Goal: Task Accomplishment & Management: Use online tool/utility

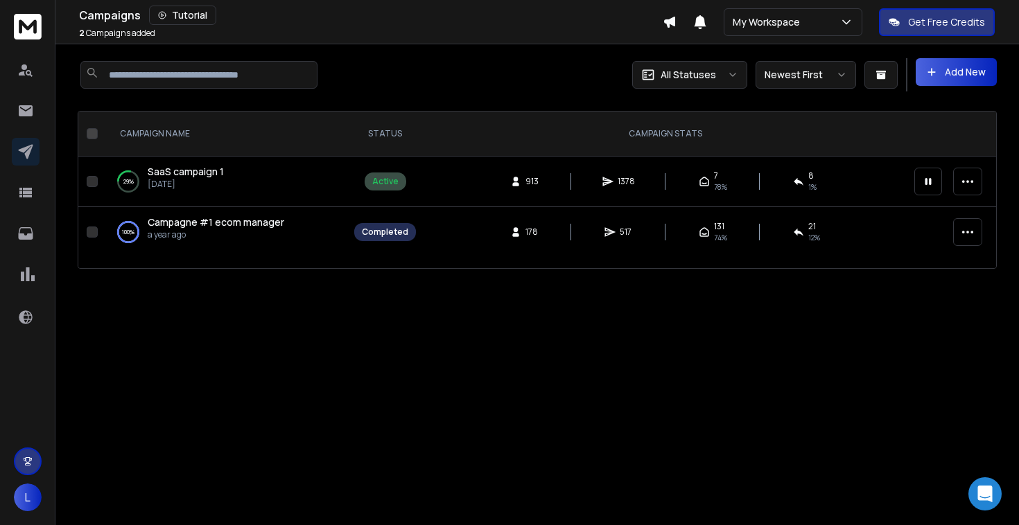
click at [967, 190] on button "button" at bounding box center [967, 182] width 29 height 28
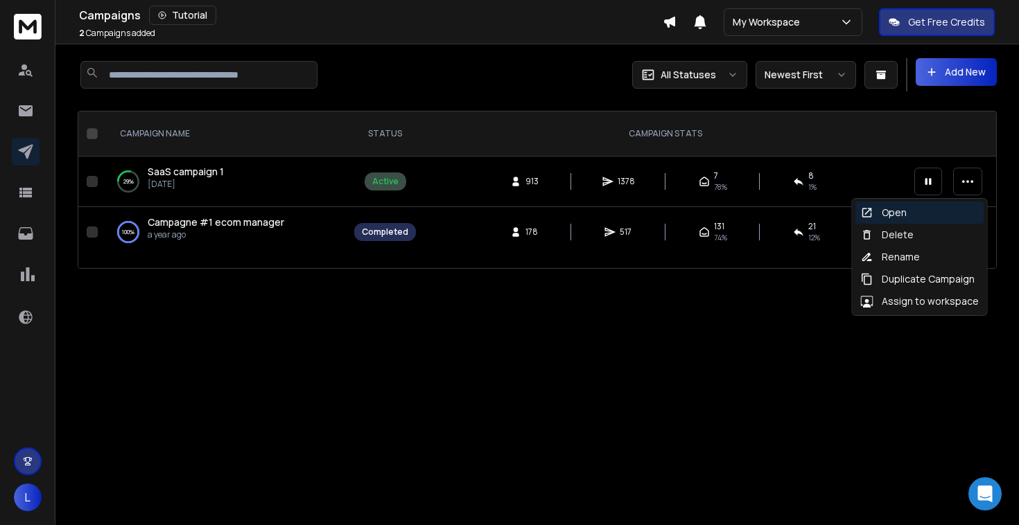
click at [974, 179] on button "button" at bounding box center [967, 182] width 29 height 28
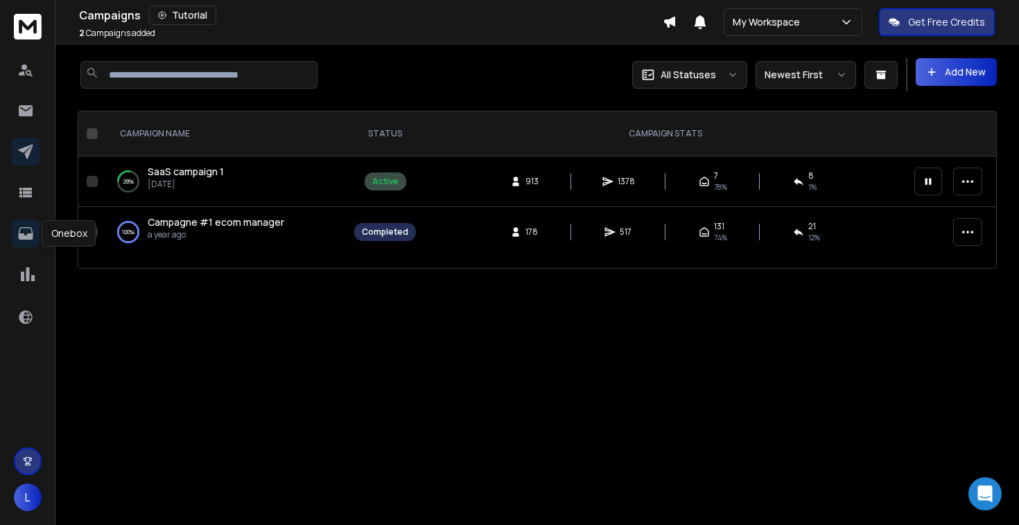
click at [25, 231] on icon at bounding box center [25, 233] width 17 height 17
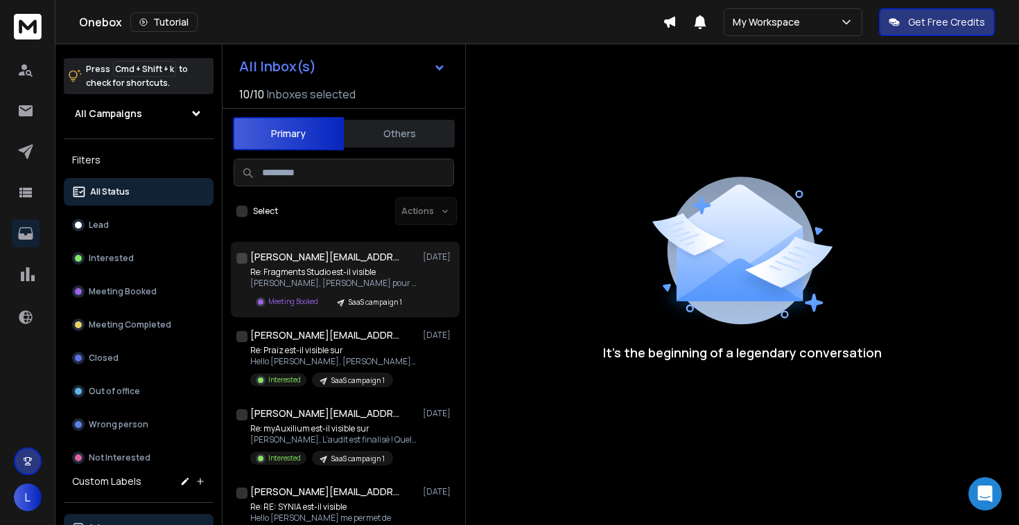
click at [369, 269] on p "Re: Fragments Studio est-il visible" at bounding box center [333, 272] width 166 height 11
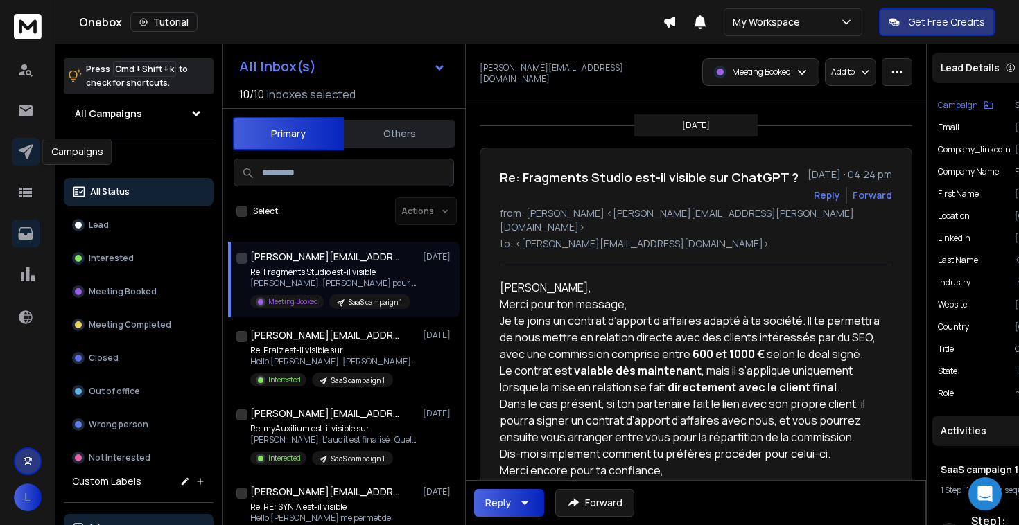
click at [33, 149] on icon at bounding box center [25, 151] width 17 height 17
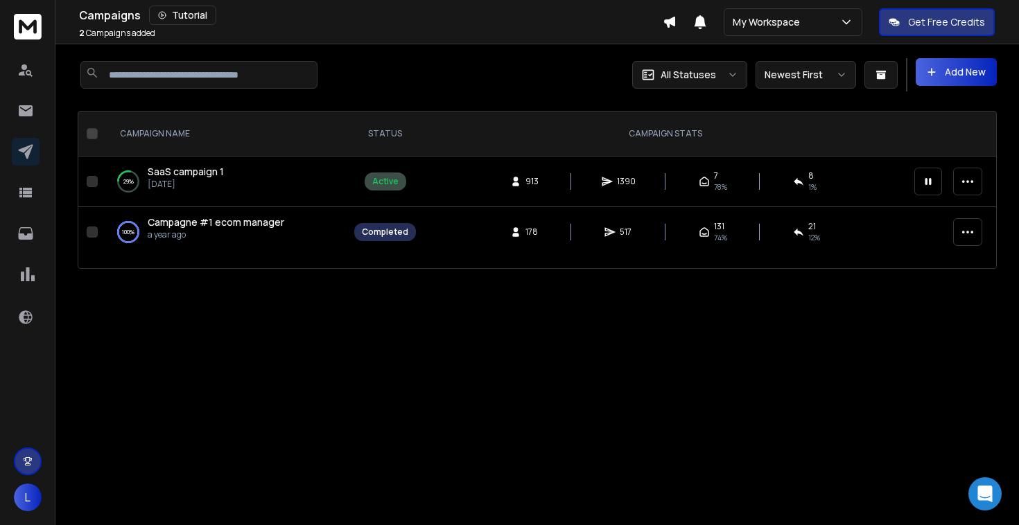
click at [211, 172] on span "SaaS campaign 1" at bounding box center [186, 171] width 76 height 13
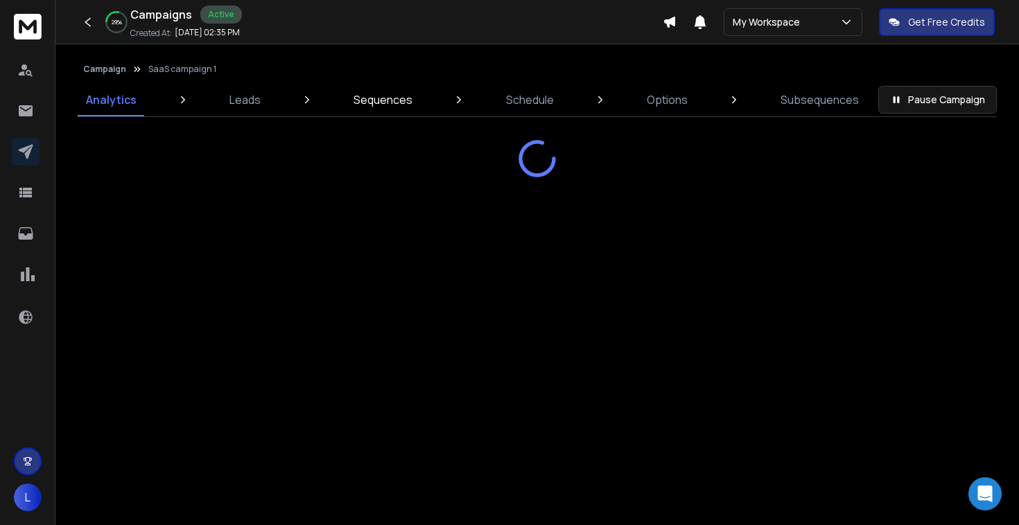
click at [407, 101] on p "Sequences" at bounding box center [382, 99] width 59 height 17
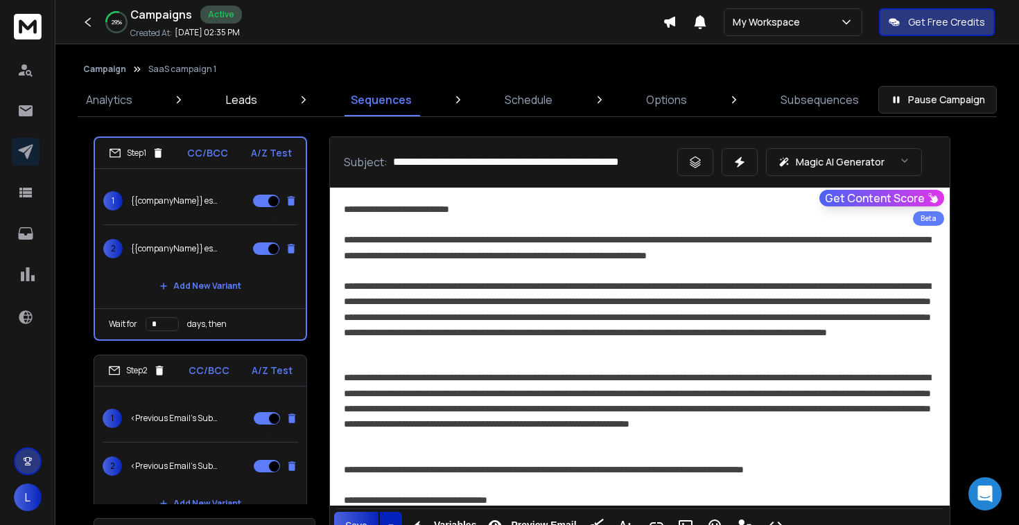
click at [241, 105] on p "Leads" at bounding box center [241, 99] width 31 height 17
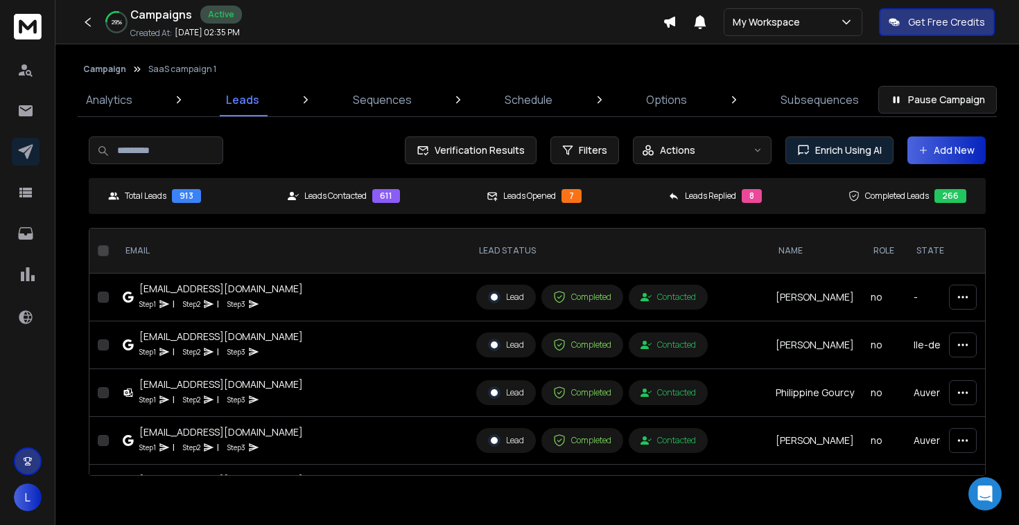
click at [823, 147] on span "Enrich Using AI" at bounding box center [845, 150] width 72 height 14
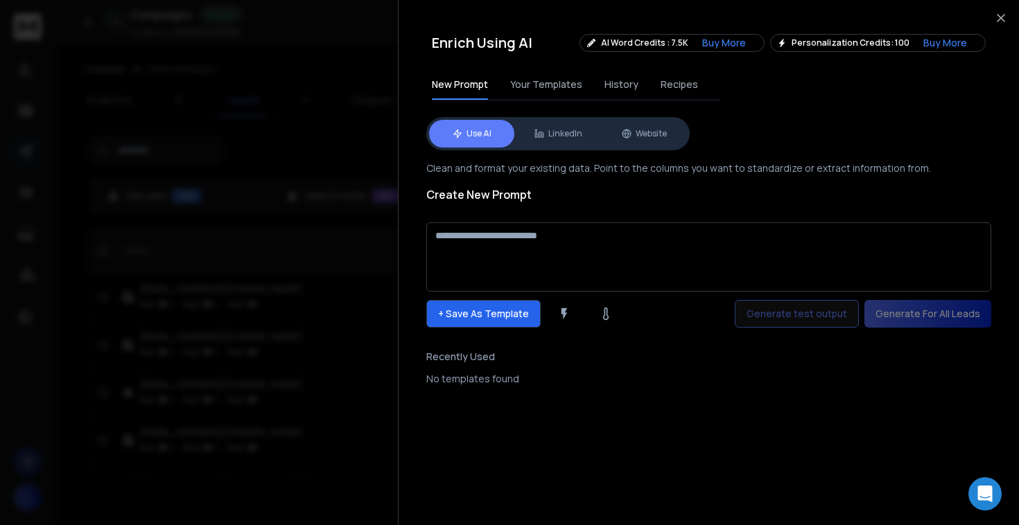
click at [568, 132] on button "LinkedIn" at bounding box center [558, 134] width 86 height 28
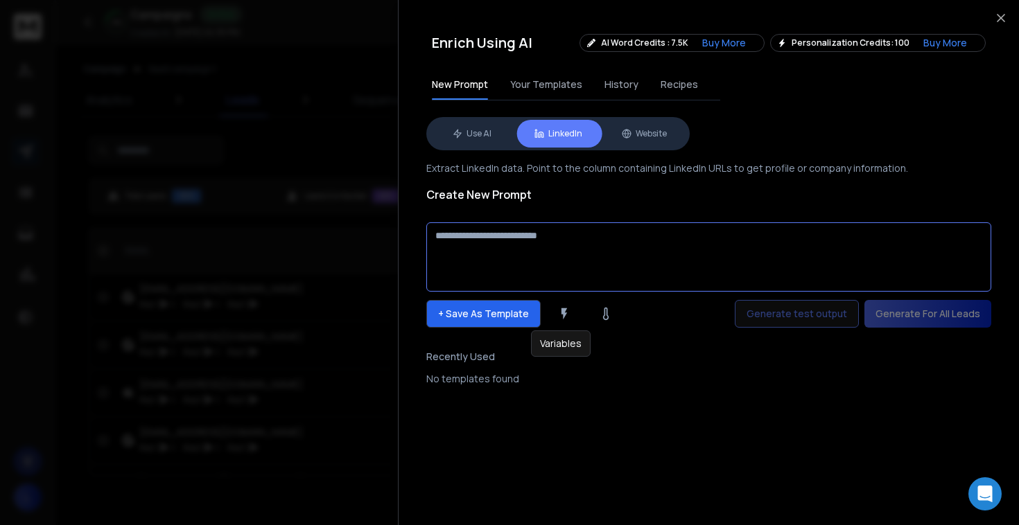
click at [574, 258] on textarea at bounding box center [708, 256] width 565 height 69
click at [638, 150] on div "Use AI LinkedIn Website Extract LinkedIn data. Point to the column containing L…" at bounding box center [708, 321] width 565 height 408
click at [616, 132] on button "Website" at bounding box center [644, 134] width 86 height 28
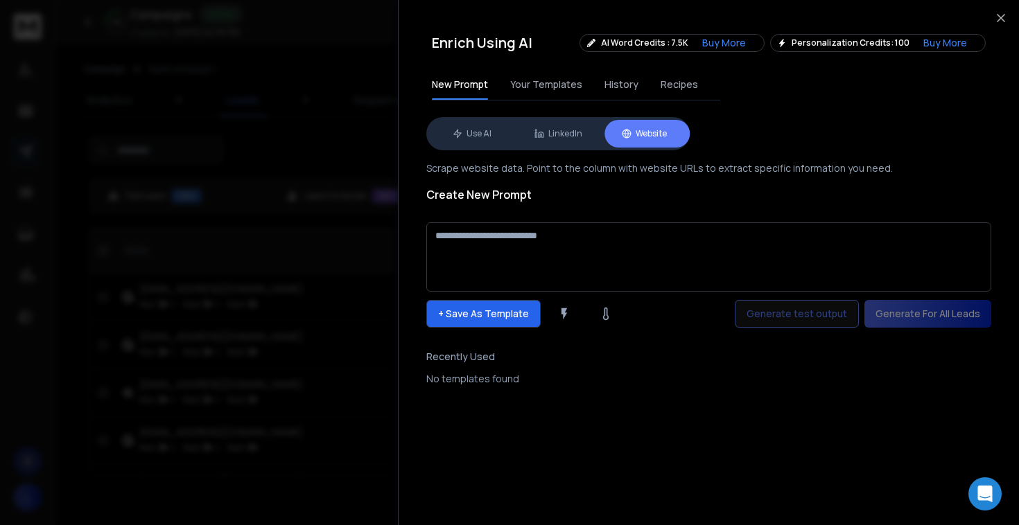
click at [575, 135] on button "LinkedIn" at bounding box center [558, 134] width 86 height 28
click at [632, 141] on button "Website" at bounding box center [644, 134] width 86 height 28
click at [498, 245] on textarea at bounding box center [708, 256] width 565 height 69
click at [660, 84] on span "Recipes" at bounding box center [678, 85] width 37 height 14
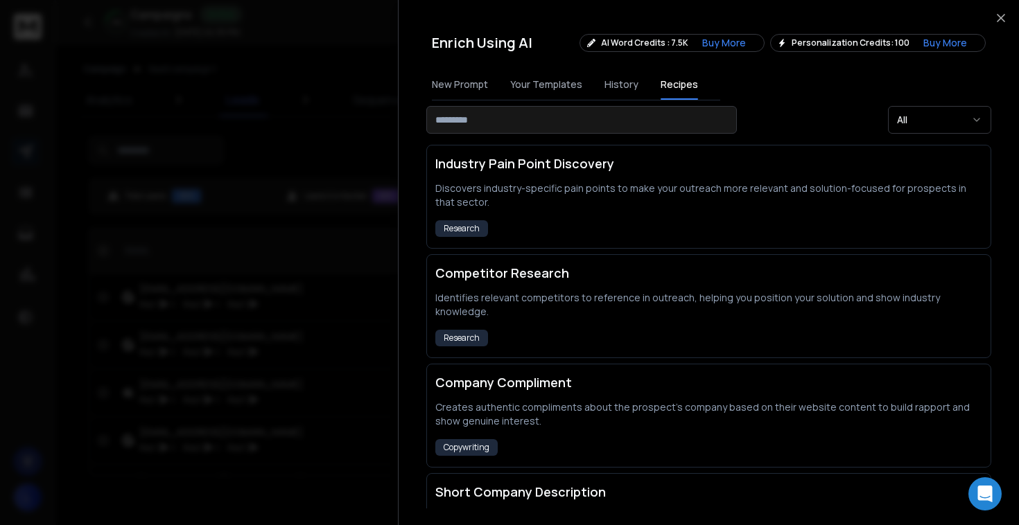
scroll to position [-1, 0]
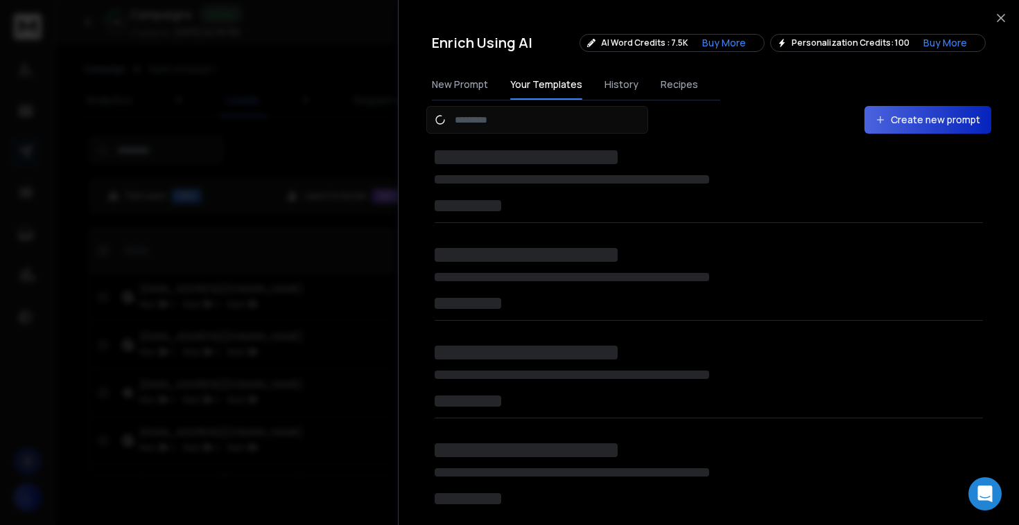
click at [552, 77] on button "Your Templates" at bounding box center [546, 84] width 72 height 30
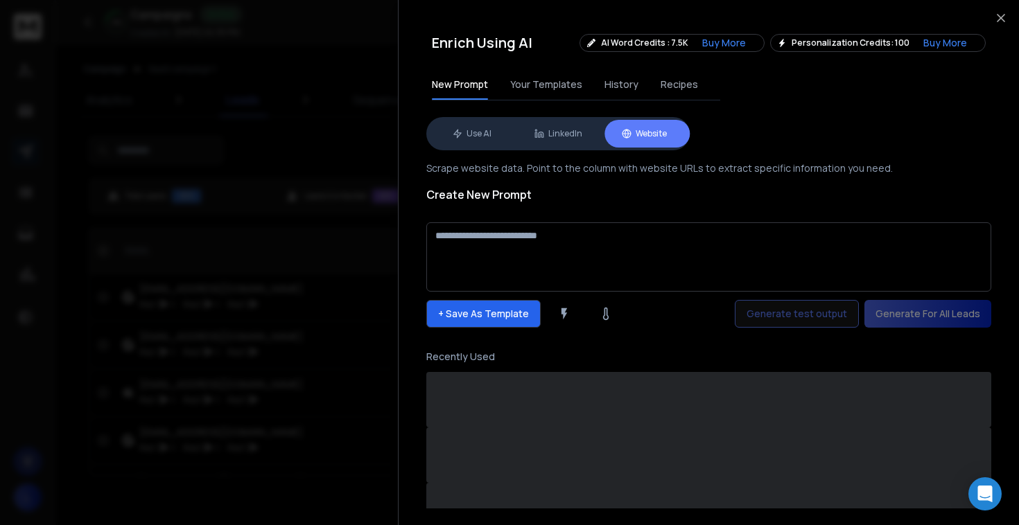
click at [455, 91] on button "New Prompt" at bounding box center [460, 84] width 56 height 30
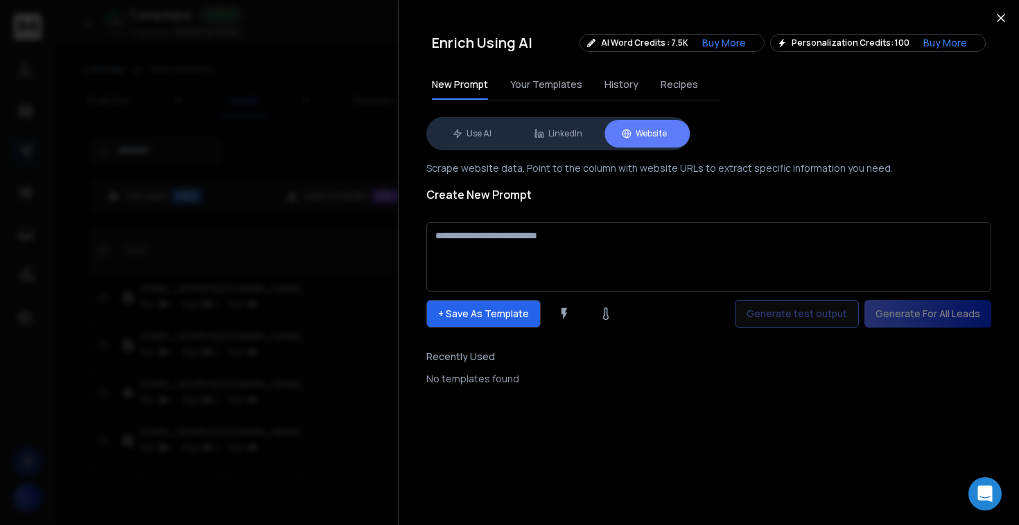
click at [995, 20] on icon "button" at bounding box center [1001, 18] width 14 height 14
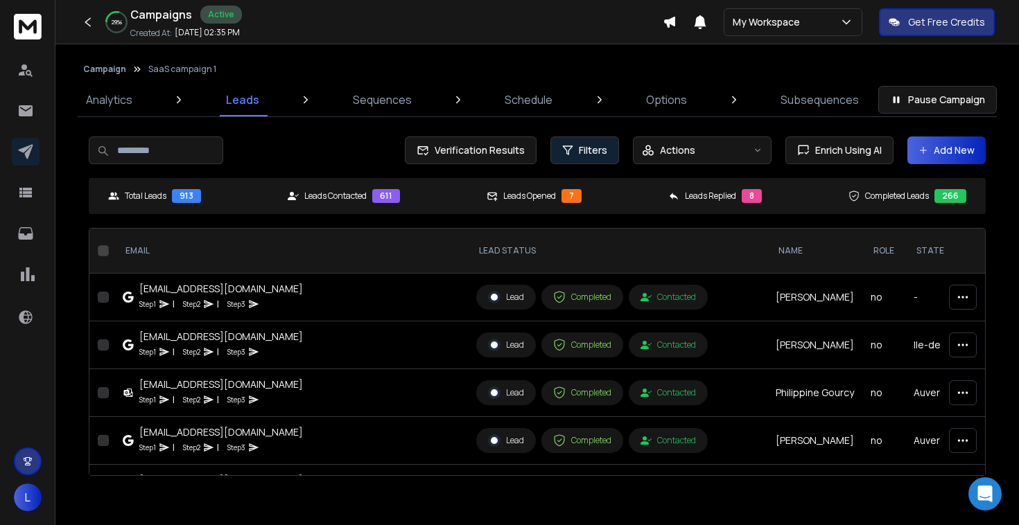
click at [595, 152] on span "Filters" at bounding box center [593, 150] width 28 height 14
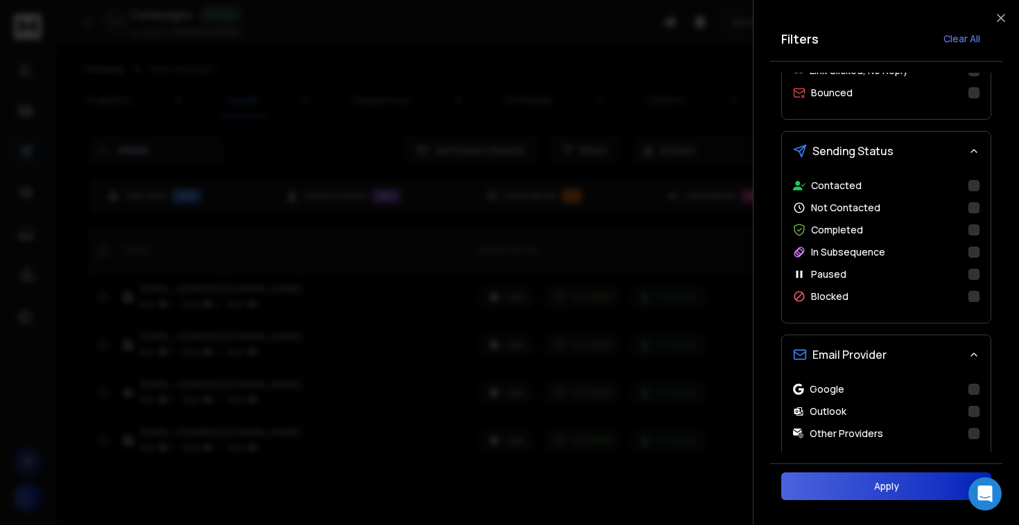
scroll to position [225, 0]
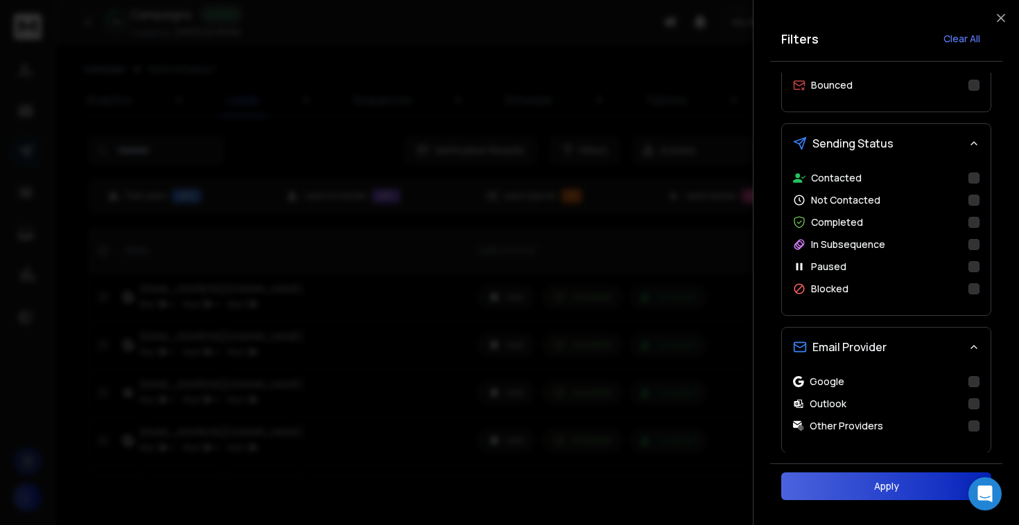
click at [970, 197] on button "Not Contacted" at bounding box center [973, 200] width 11 height 11
click at [882, 497] on button "Apply" at bounding box center [886, 487] width 210 height 28
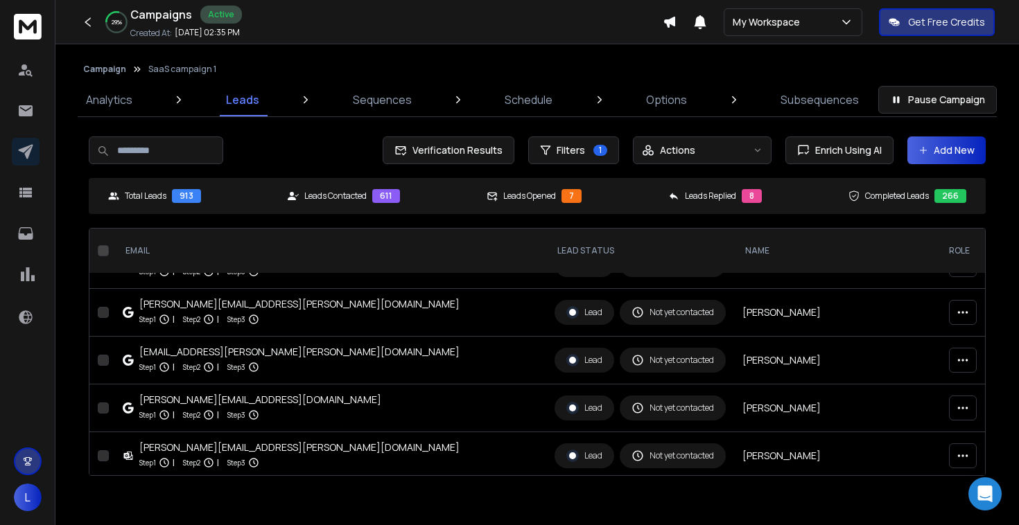
scroll to position [0, 0]
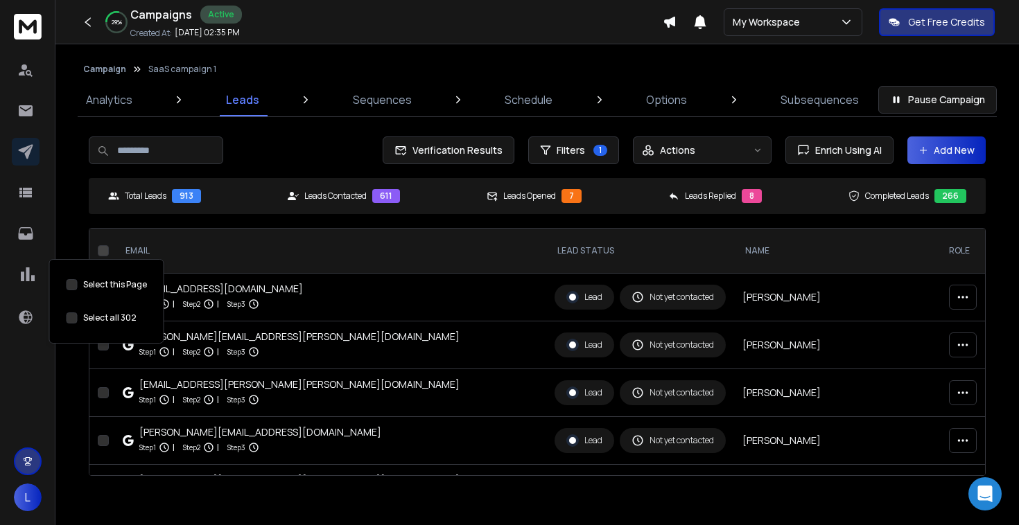
click at [106, 250] on button "Select this Page" at bounding box center [103, 250] width 11 height 11
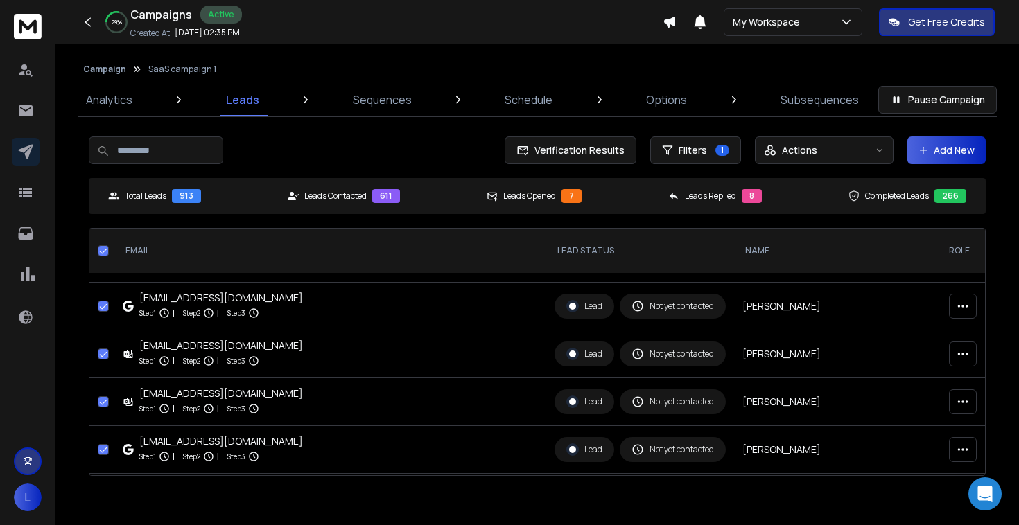
scroll to position [4041, 0]
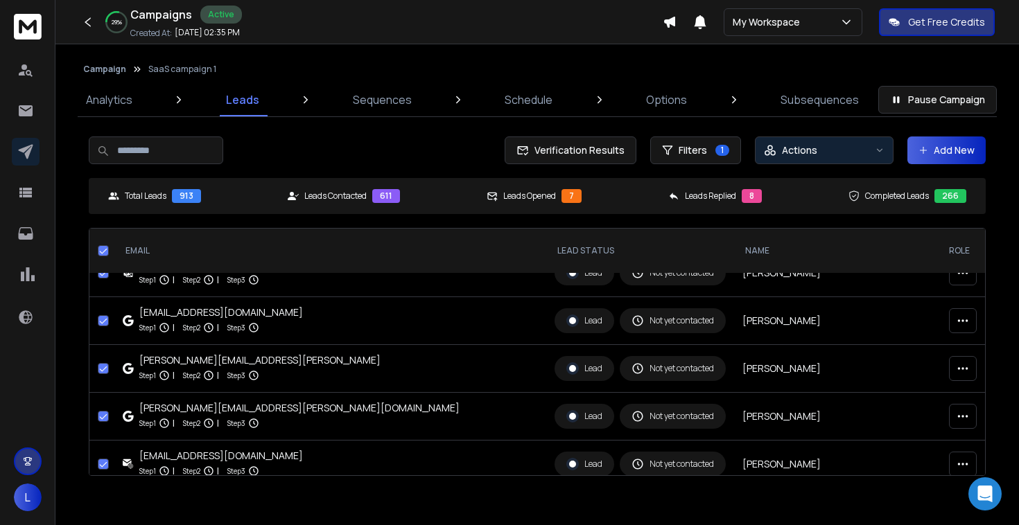
click at [871, 152] on button "Actions" at bounding box center [824, 151] width 139 height 28
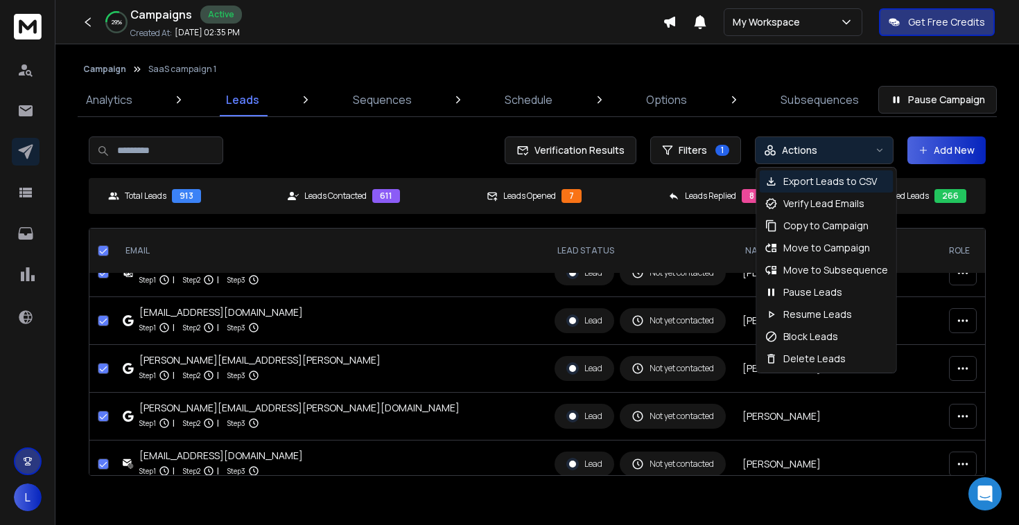
click at [873, 152] on button "Actions" at bounding box center [824, 151] width 139 height 28
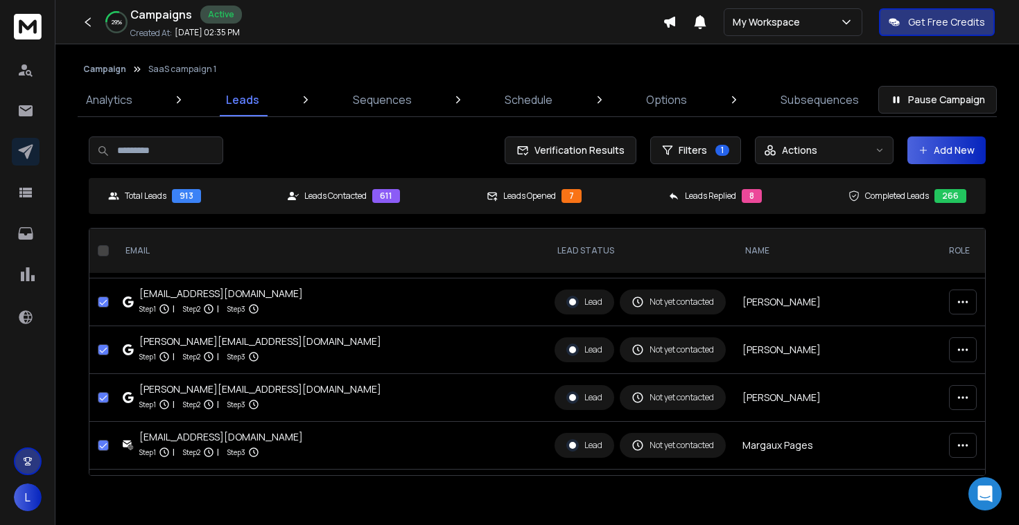
scroll to position [0, 0]
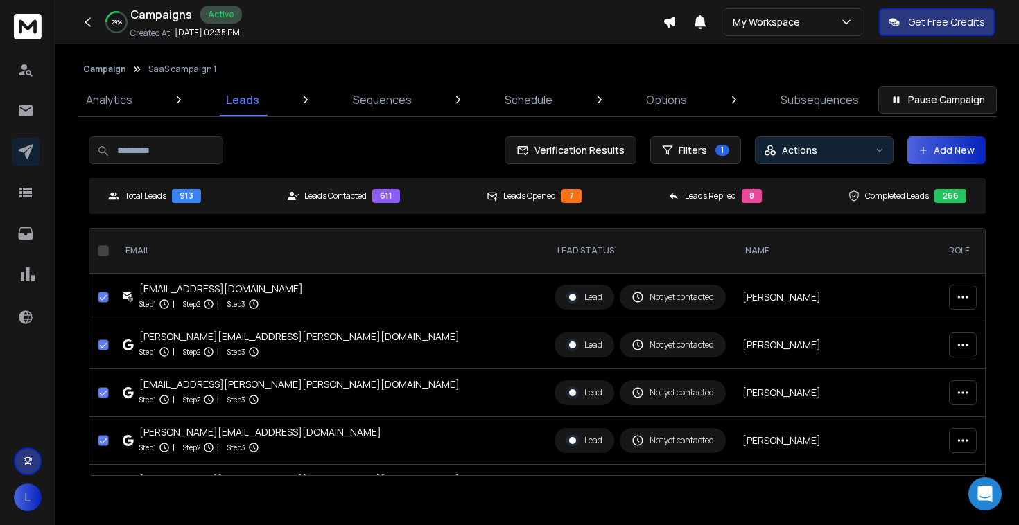
click at [879, 150] on icon "button" at bounding box center [879, 150] width 5 height 2
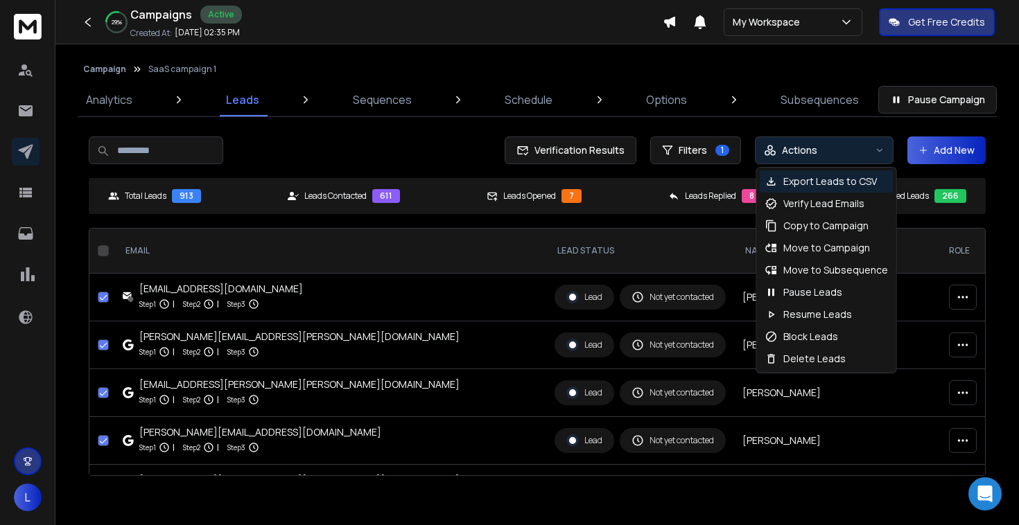
click at [879, 150] on icon "button" at bounding box center [879, 150] width 5 height 2
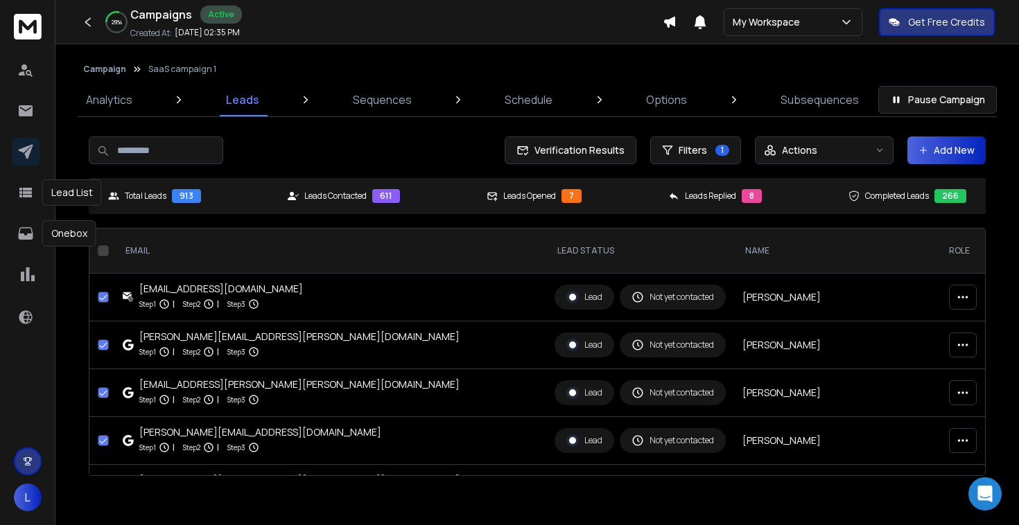
click at [12, 249] on div at bounding box center [28, 236] width 32 height 33
click at [39, 218] on div at bounding box center [28, 196] width 32 height 280
click at [28, 227] on icon at bounding box center [25, 233] width 15 height 12
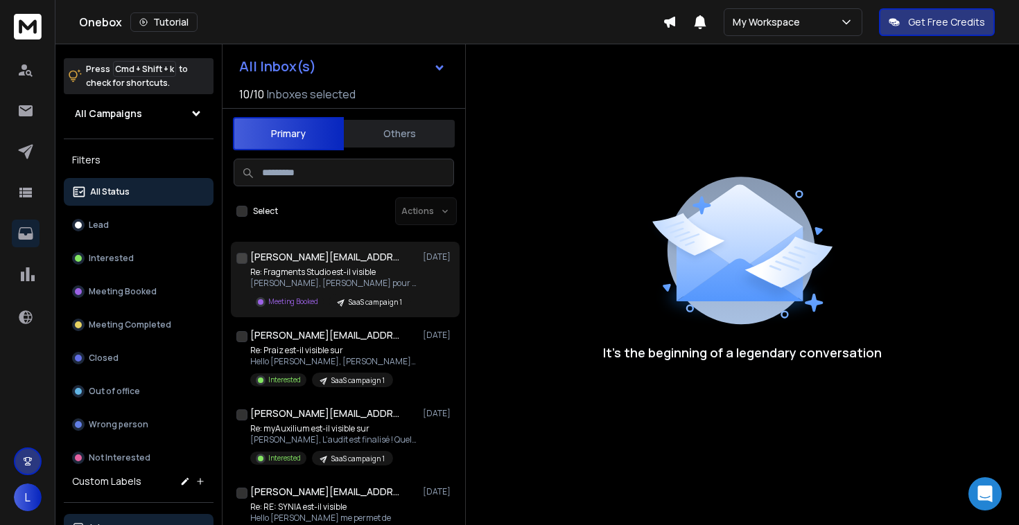
click at [360, 279] on p "[PERSON_NAME], [PERSON_NAME] pour ton message, Je" at bounding box center [333, 283] width 166 height 11
